Goal: Information Seeking & Learning: Check status

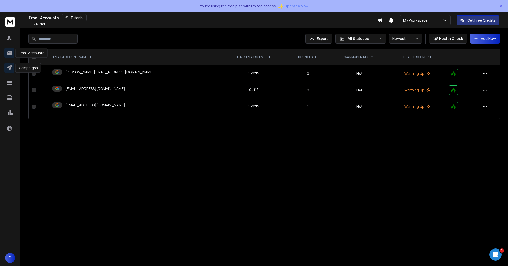
click at [11, 68] on icon at bounding box center [9, 67] width 5 height 5
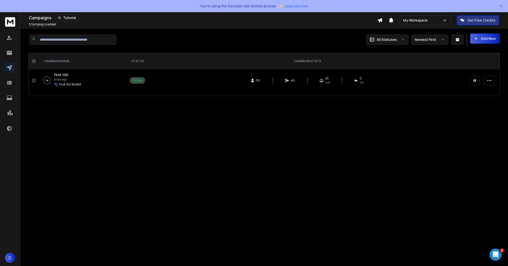
click at [100, 82] on div "0 % First 100 a day ago First 100 WLWM" at bounding box center [82, 80] width 79 height 16
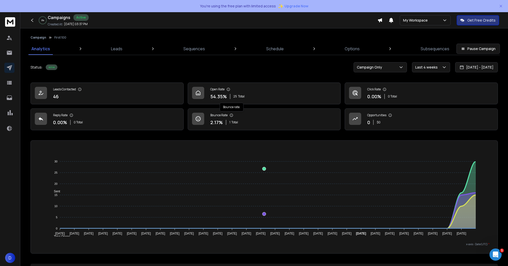
click at [232, 114] on icon at bounding box center [232, 116] width 4 height 4
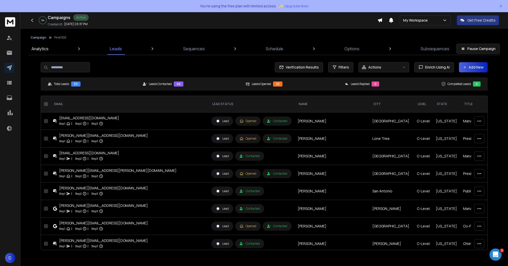
click at [42, 49] on p "Analytics" at bounding box center [39, 49] width 17 height 6
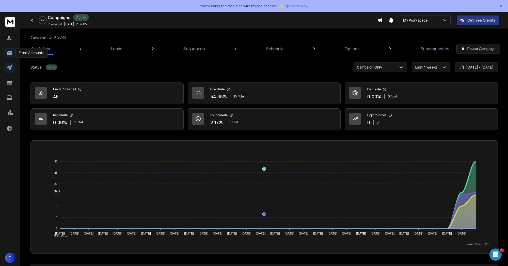
click at [10, 54] on icon at bounding box center [9, 53] width 5 height 4
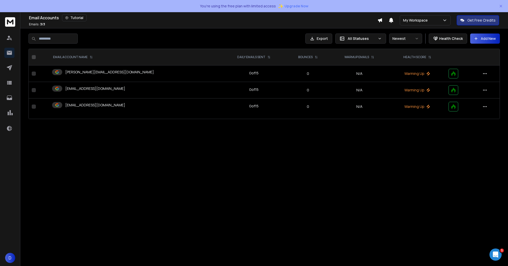
click at [366, 39] on p "All Statuses" at bounding box center [362, 38] width 28 height 5
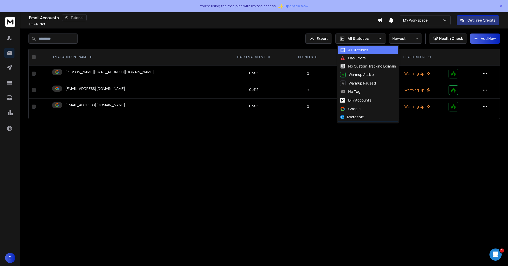
click at [371, 146] on div "You're using the free plan with limited access ✨ Upgrade Now ReferralStack Unlo…" at bounding box center [254, 133] width 508 height 266
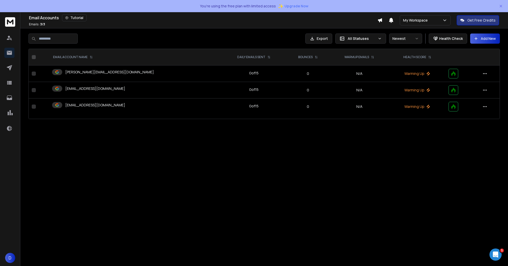
click at [485, 106] on button at bounding box center [484, 106] width 23 height 9
click at [446, 162] on div "You're using the free plan with limited access ✨ Upgrade Now ReferralStack Unlo…" at bounding box center [254, 133] width 508 height 266
click at [453, 39] on p "Health Check" at bounding box center [451, 38] width 24 height 5
click at [444, 20] on icon "button" at bounding box center [444, 20] width 5 height 5
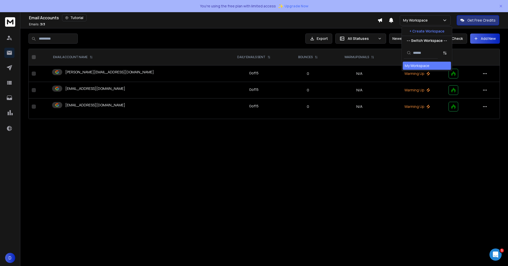
click at [413, 160] on div "You're using the free plan with limited access ✨ Upgrade Now ReferralStack Unlo…" at bounding box center [254, 133] width 508 height 266
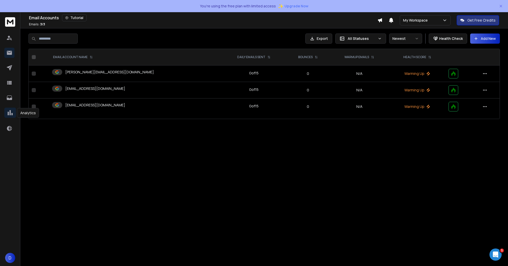
click at [10, 111] on icon at bounding box center [10, 112] width 5 height 5
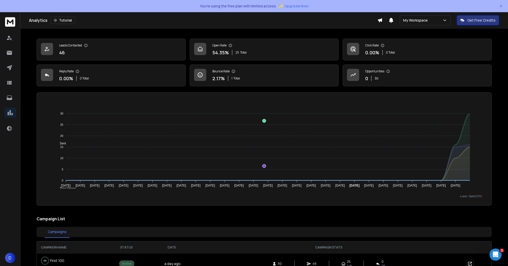
scroll to position [32, 0]
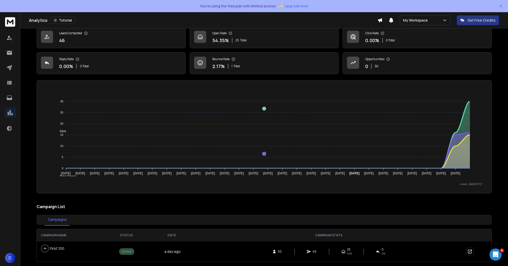
click at [470, 250] on icon at bounding box center [470, 252] width 4 height 4
